Goal: Navigation & Orientation: Find specific page/section

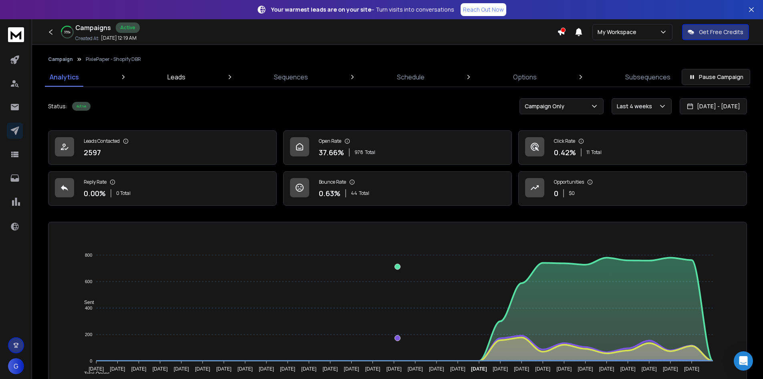
click at [168, 76] on p "Leads" at bounding box center [176, 77] width 18 height 10
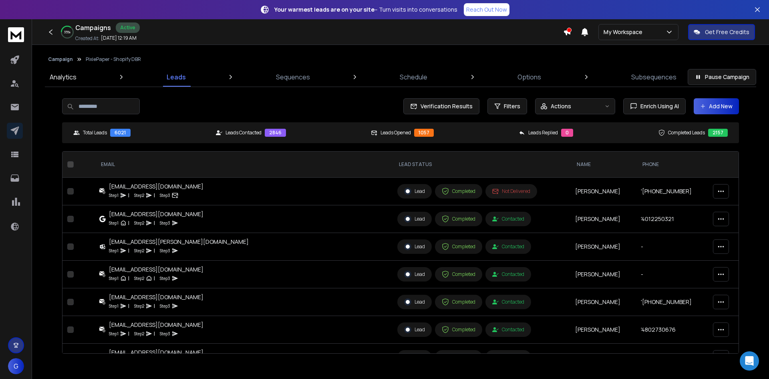
click at [63, 81] on p "Analytics" at bounding box center [63, 77] width 27 height 10
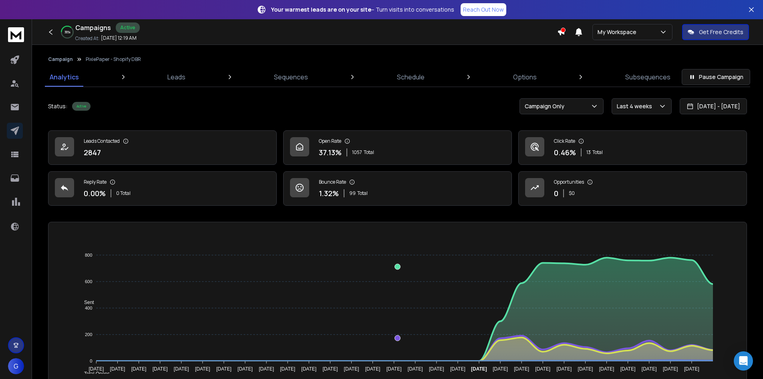
click at [61, 60] on button "Campaign" at bounding box center [60, 59] width 25 height 6
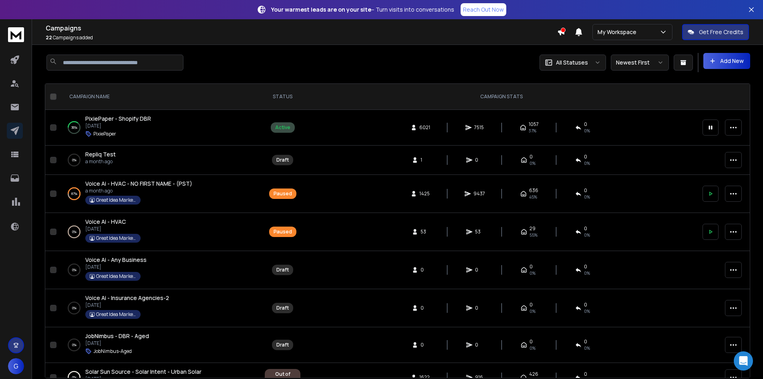
click at [116, 119] on span "PixiePaper - Shopify DBR" at bounding box center [118, 119] width 66 height 8
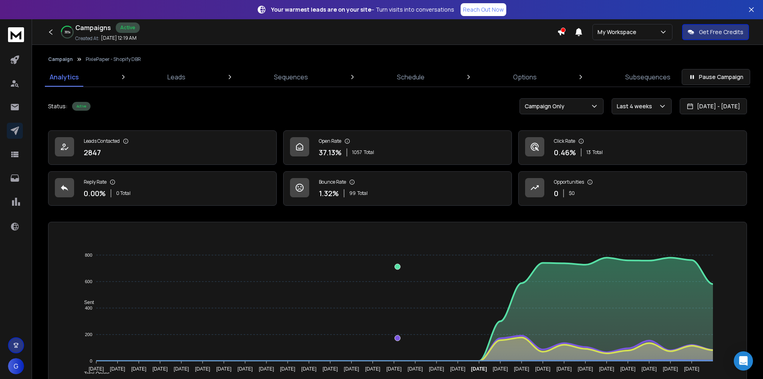
click at [66, 60] on button "Campaign" at bounding box center [60, 59] width 25 height 6
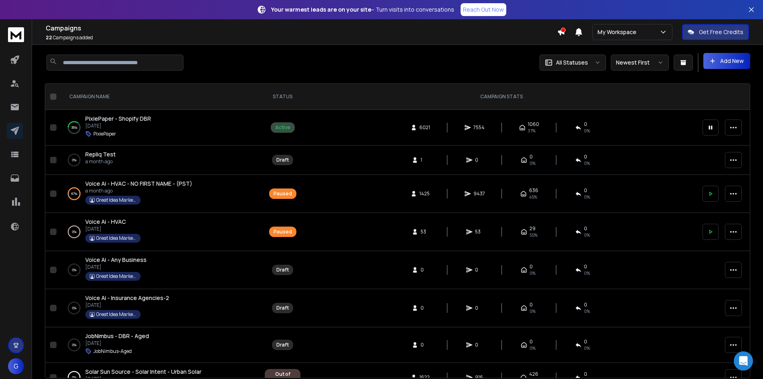
click at [130, 117] on span "PixiePaper - Shopify DBR" at bounding box center [118, 119] width 66 height 8
